Goal: Task Accomplishment & Management: Use online tool/utility

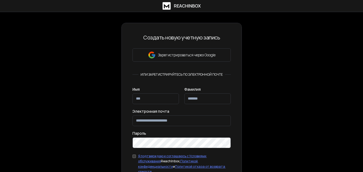
click at [207, 57] on font "Зарегистрироваться через Google" at bounding box center [186, 54] width 57 height 5
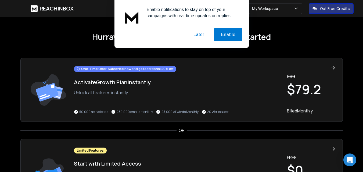
click at [200, 35] on button "Later" at bounding box center [199, 34] width 24 height 13
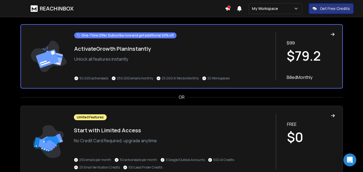
scroll to position [39, 0]
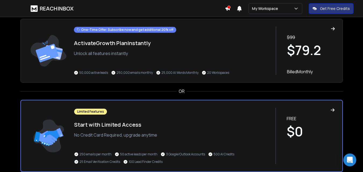
click at [193, 128] on h1 "Start with Limited Access" at bounding box center [172, 125] width 196 height 8
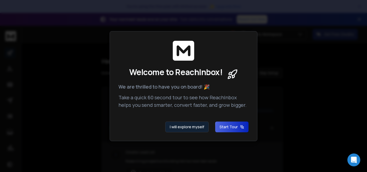
click at [205, 128] on button "I will explore myself" at bounding box center [187, 127] width 44 height 11
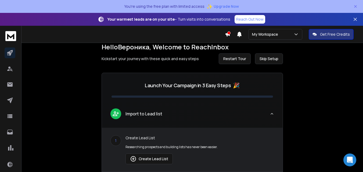
scroll to position [8, 0]
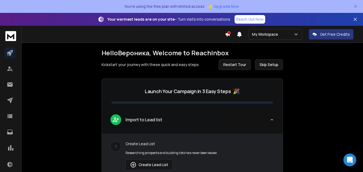
click at [357, 18] on icon at bounding box center [355, 19] width 5 height 5
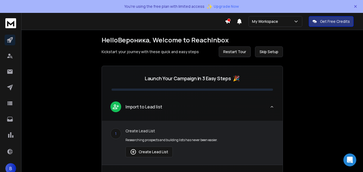
click at [356, 6] on icon "Close notification" at bounding box center [355, 6] width 4 height 4
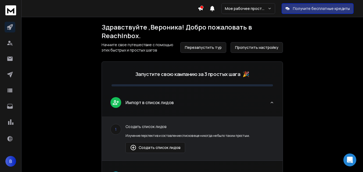
click at [310, 68] on div "Здравствуйте , [PERSON_NAME] ! Добро пожаловать в ReachInbox. Начните свое путе…" at bounding box center [192, 122] width 324 height 216
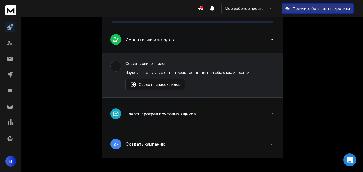
scroll to position [72, 0]
click at [271, 114] on icon "button" at bounding box center [272, 113] width 4 height 4
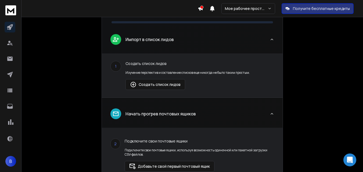
scroll to position [8, 0]
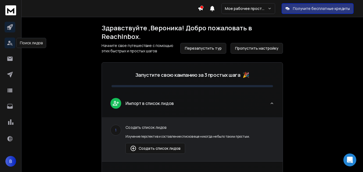
click at [9, 42] on circle at bounding box center [9, 42] width 2 height 2
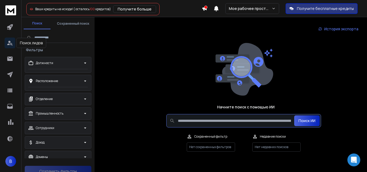
click at [214, 120] on textarea at bounding box center [234, 120] width 113 height 11
paste textarea "**********"
type textarea "**********"
click at [307, 124] on button "Поиск ИИ" at bounding box center [307, 120] width 26 height 11
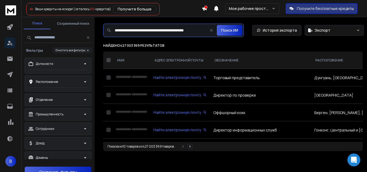
click at [213, 30] on icon at bounding box center [211, 30] width 4 height 4
click at [160, 32] on textarea "**********" at bounding box center [164, 30] width 99 height 11
paste textarea "**********"
type textarea "**********"
click at [226, 31] on font "Поиск ИИ" at bounding box center [229, 30] width 17 height 5
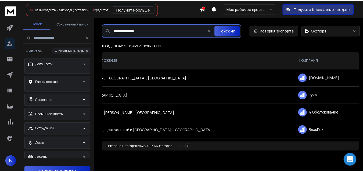
scroll to position [0, 148]
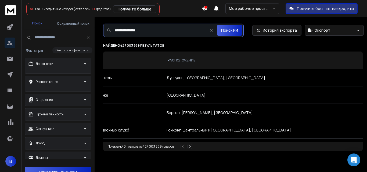
click at [211, 29] on icon at bounding box center [211, 30] width 4 height 4
click at [161, 36] on div "**********" at bounding box center [173, 30] width 140 height 13
click at [158, 28] on textarea "**********" at bounding box center [164, 30] width 99 height 11
paste textarea "*********"
type textarea "*********"
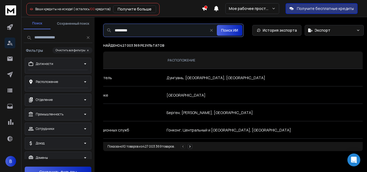
click at [226, 35] on button "Поиск ИИ" at bounding box center [230, 30] width 26 height 11
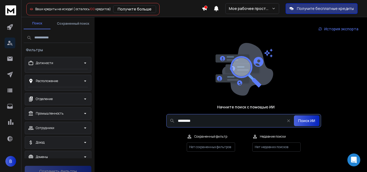
click at [83, 111] on icon at bounding box center [84, 113] width 5 height 5
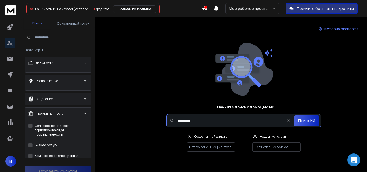
click at [83, 111] on icon at bounding box center [84, 113] width 5 height 5
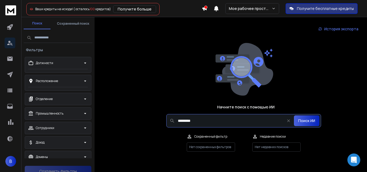
click at [82, 129] on icon at bounding box center [84, 127] width 5 height 5
click at [82, 128] on icon at bounding box center [84, 127] width 5 height 5
click at [61, 37] on input at bounding box center [58, 37] width 69 height 11
click at [43, 38] on input at bounding box center [58, 37] width 69 height 11
paste input "**********"
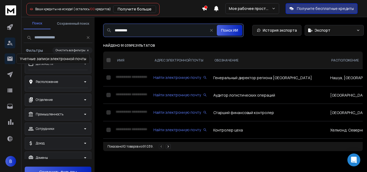
type input "**********"
click at [8, 60] on icon at bounding box center [9, 59] width 5 height 4
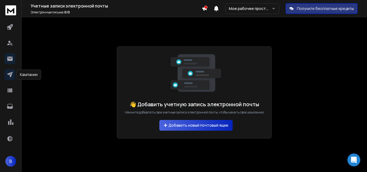
click at [12, 75] on icon at bounding box center [10, 74] width 6 height 6
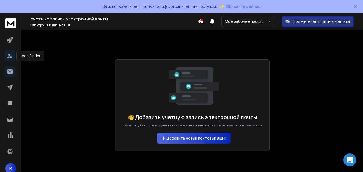
click at [12, 55] on icon at bounding box center [10, 56] width 6 height 6
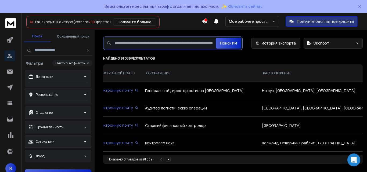
scroll to position [0, 69]
click at [193, 44] on textarea at bounding box center [164, 43] width 98 height 11
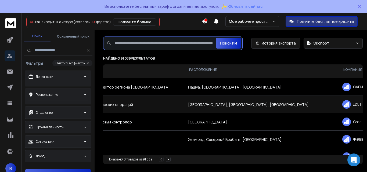
scroll to position [0, 142]
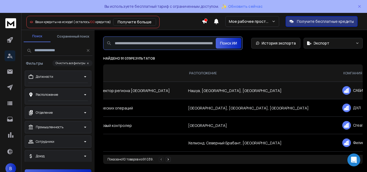
click at [344, 92] on icon at bounding box center [346, 90] width 5 height 5
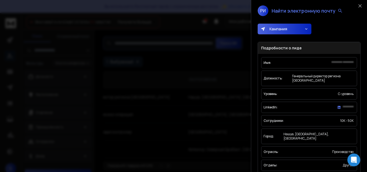
scroll to position [0, 0]
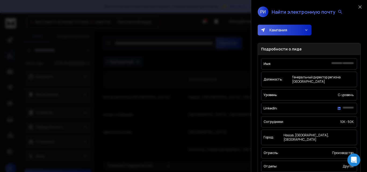
click at [302, 12] on font "Найти электронную почту" at bounding box center [303, 12] width 64 height 6
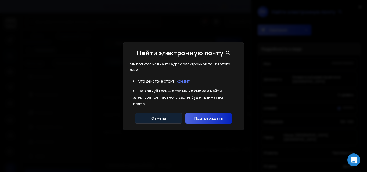
click at [153, 116] on font "Отмена" at bounding box center [158, 118] width 15 height 5
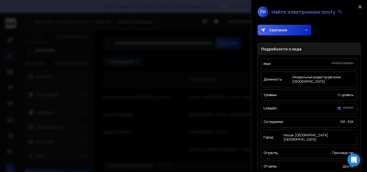
click at [359, 6] on icon "button" at bounding box center [359, 7] width 3 height 3
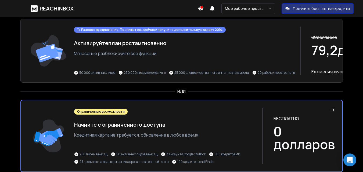
scroll to position [43, 0]
click at [230, 138] on p "Кредитная карта не требуется, обновление в любое время" at bounding box center [165, 135] width 183 height 6
click at [227, 126] on h1 "Начните с ограниченного доступа" at bounding box center [165, 125] width 183 height 8
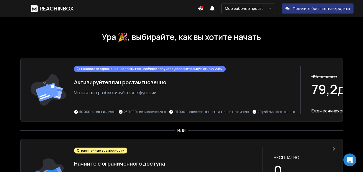
click at [313, 8] on font "Получите бесплатные кредиты" at bounding box center [321, 8] width 57 height 5
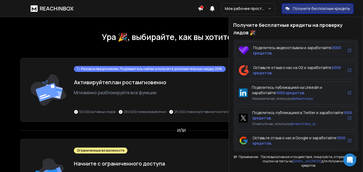
click at [193, 26] on div "Ура 🎉, выбирайте, как вы хотите начать Разовое предложение. Подпишитесь сейчас …" at bounding box center [182, 115] width 344 height 189
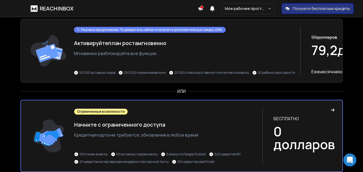
scroll to position [44, 0]
click at [223, 136] on p "Кредитная карта не требуется, обновление в любое время" at bounding box center [165, 135] width 183 height 6
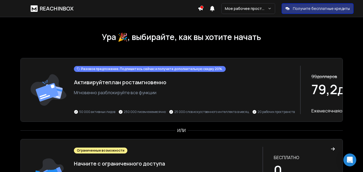
click at [50, 9] on font "REACHINBOX" at bounding box center [57, 8] width 34 height 7
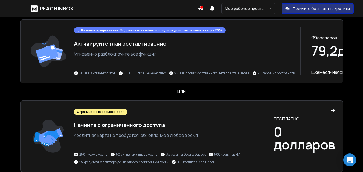
scroll to position [43, 0]
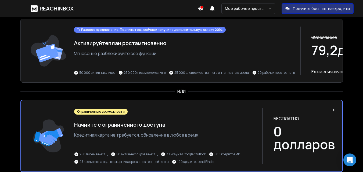
click at [129, 139] on div "Ограниченные возможности Начните с ограниченного доступа Кредитная карта не тре…" at bounding box center [165, 136] width 183 height 56
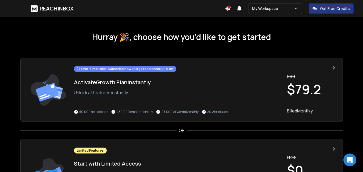
scroll to position [39, 0]
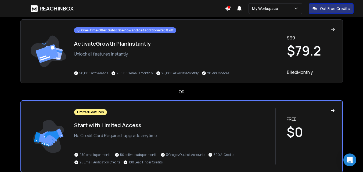
click at [327, 137] on h1 "$0" at bounding box center [311, 132] width 48 height 13
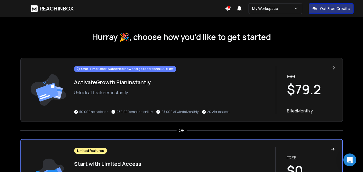
click at [326, 158] on p "FREE" at bounding box center [311, 158] width 48 height 6
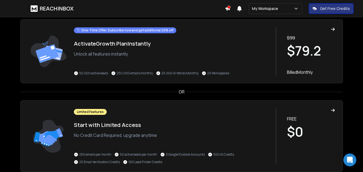
scroll to position [39, 0]
